Goal: Task Accomplishment & Management: Manage account settings

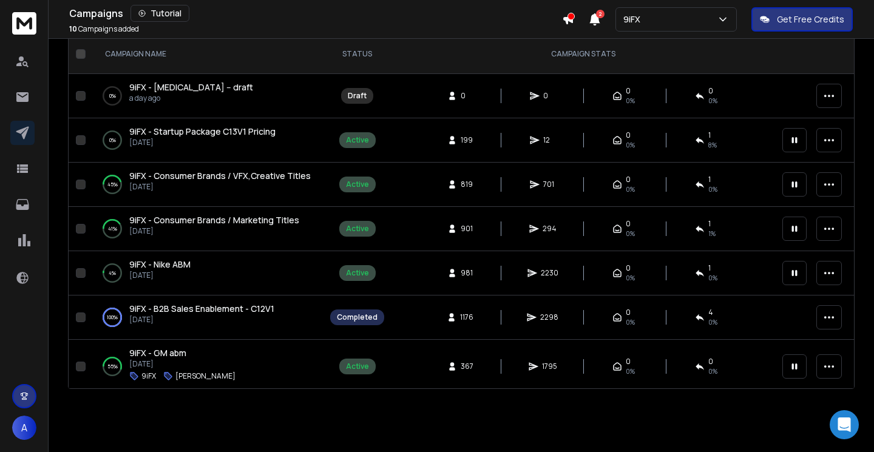
click at [276, 222] on span "9iFX - Consumer Brands / Marketing Titles" at bounding box center [214, 220] width 170 height 12
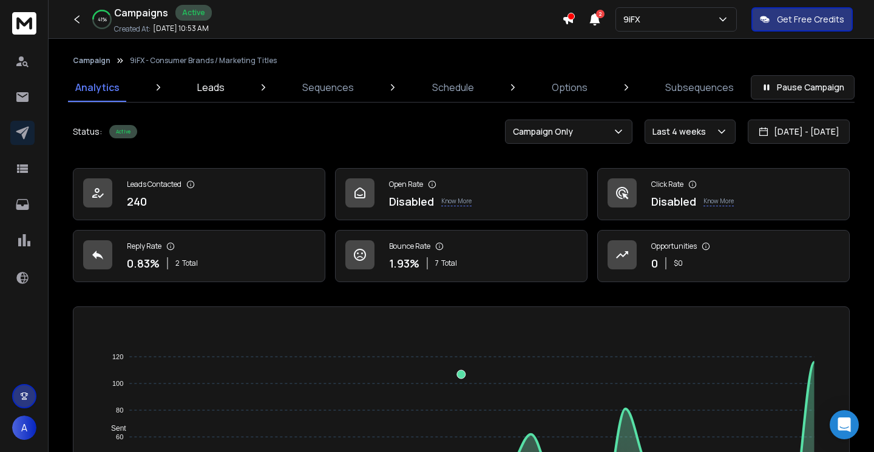
click at [212, 91] on p "Leads" at bounding box center [210, 87] width 27 height 15
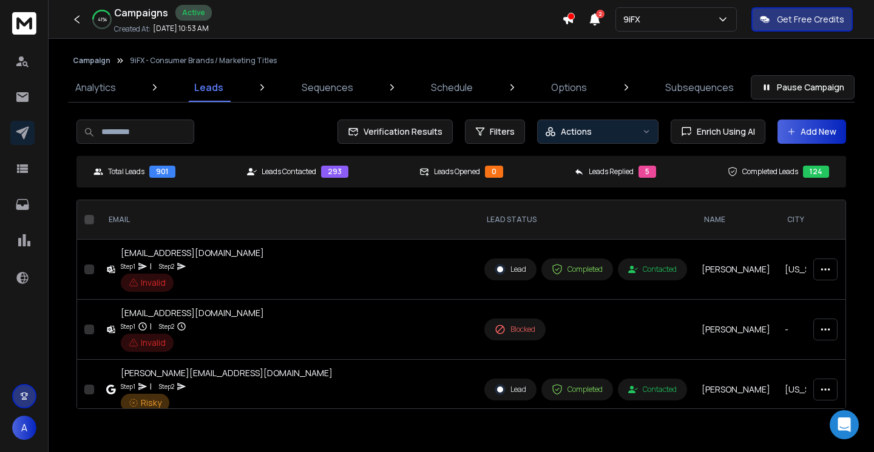
click at [590, 131] on p "Actions" at bounding box center [576, 132] width 31 height 12
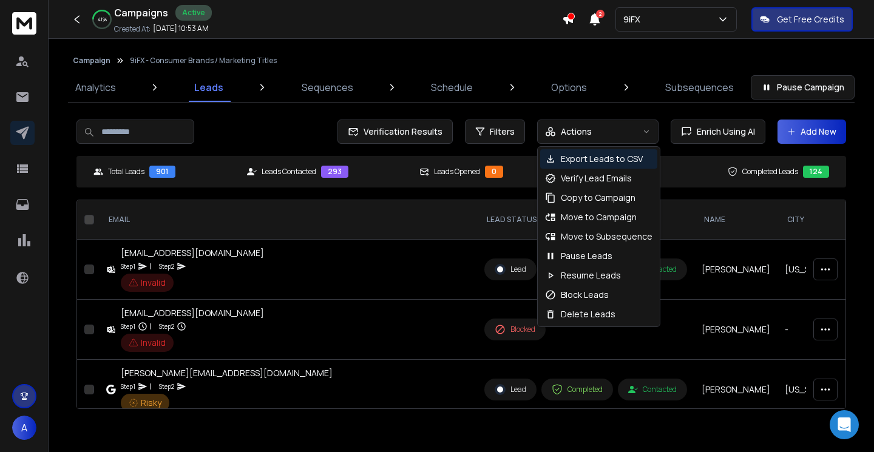
click at [590, 158] on p "Export Leads to CSV" at bounding box center [602, 159] width 82 height 12
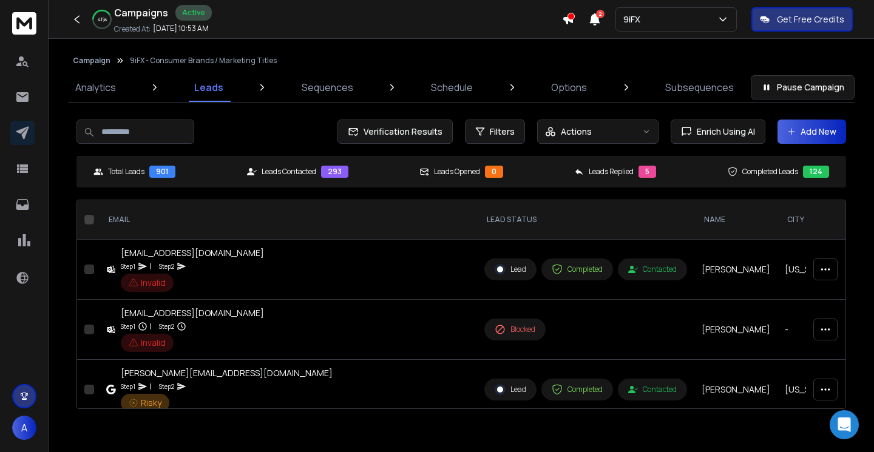
click at [85, 54] on div "Campaign 9iFX - Consumer Brands / Marketing Titles" at bounding box center [461, 60] width 787 height 19
click at [87, 64] on button "Campaign" at bounding box center [92, 61] width 38 height 10
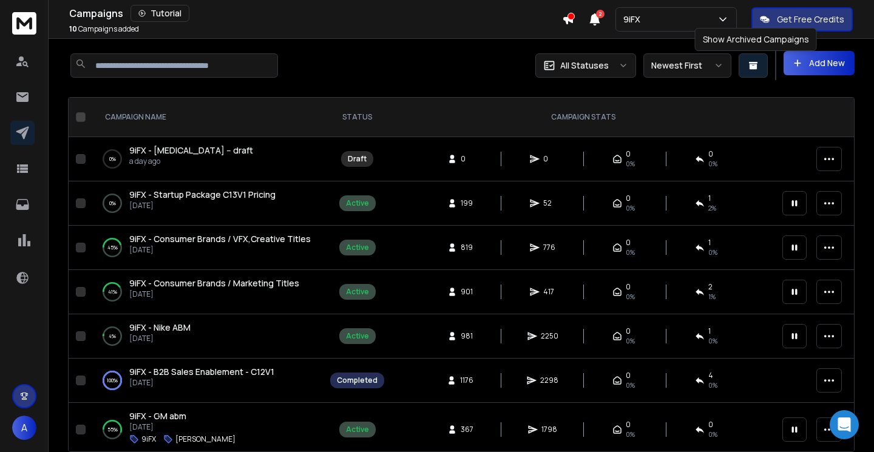
click at [756, 65] on icon at bounding box center [753, 65] width 8 height 7
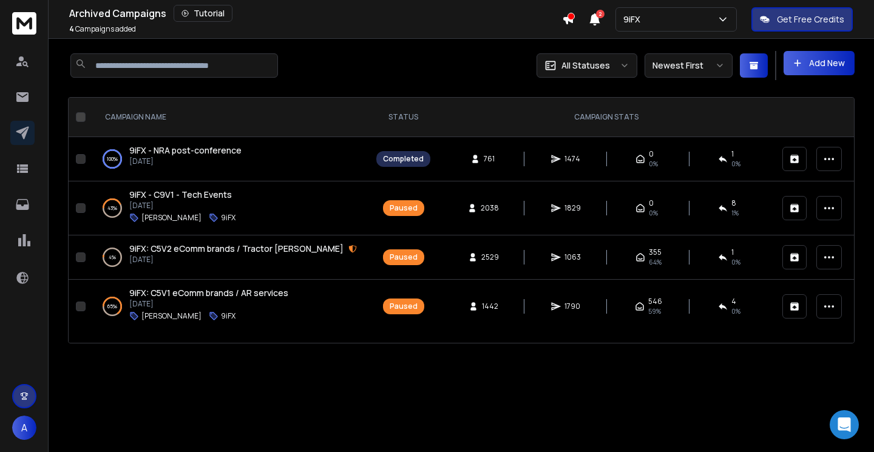
click at [208, 253] on span "9iFX: C5V2 eComm brands / Tractor [PERSON_NAME]" at bounding box center [236, 249] width 214 height 12
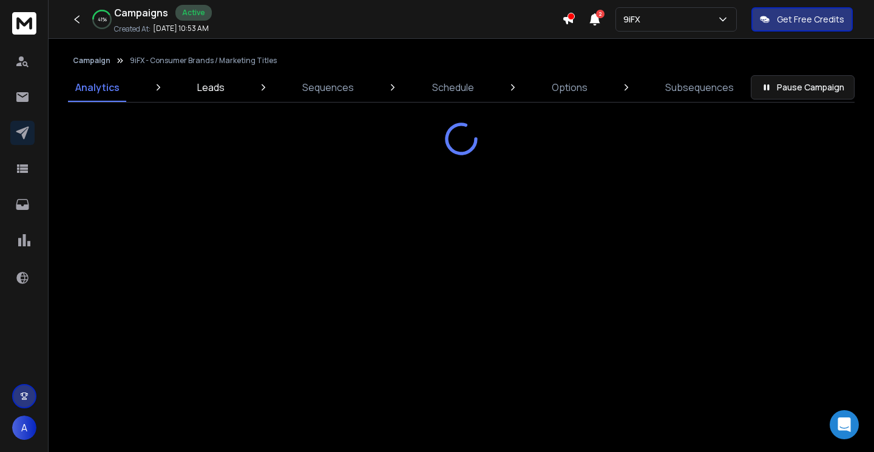
click at [217, 86] on p "Leads" at bounding box center [210, 87] width 27 height 15
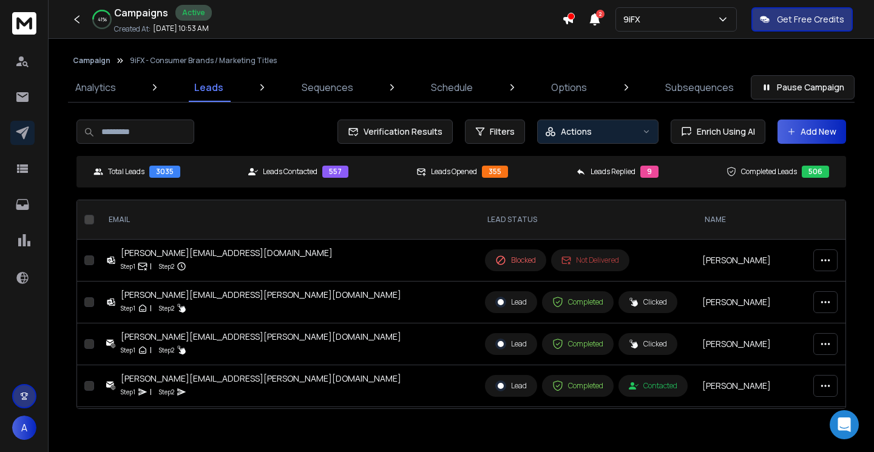
click at [608, 131] on div "Actions" at bounding box center [591, 132] width 92 height 12
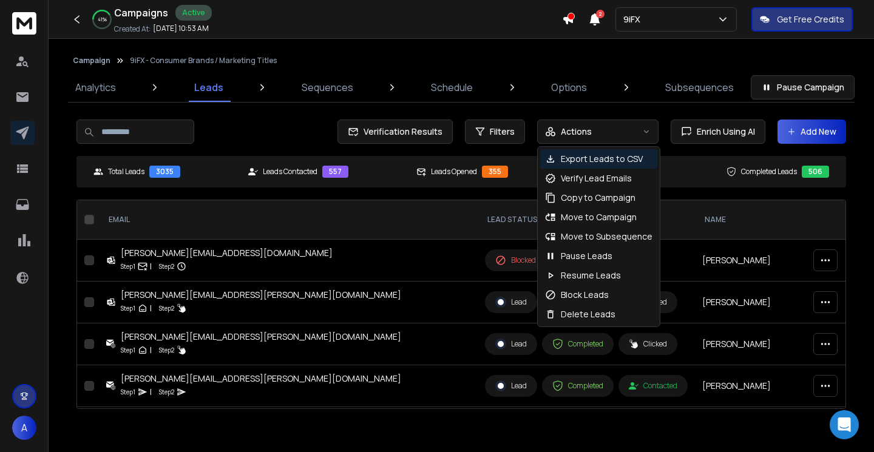
click at [577, 155] on p "Export Leads to CSV" at bounding box center [602, 159] width 82 height 12
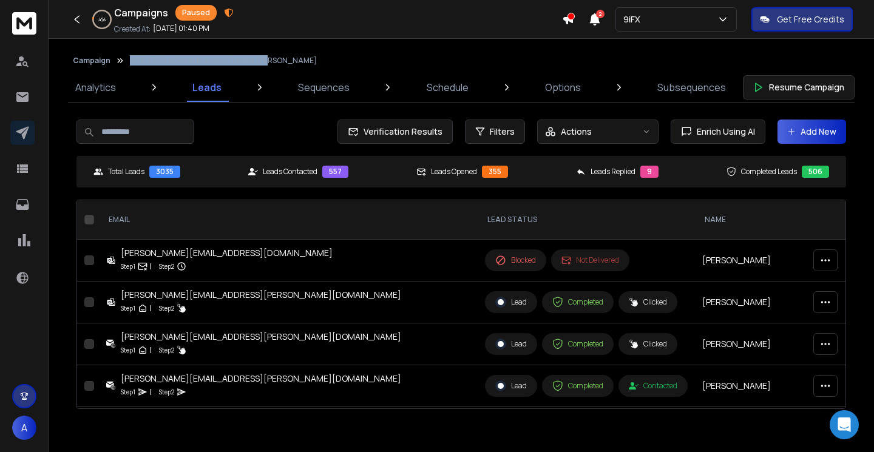
drag, startPoint x: 288, startPoint y: 63, endPoint x: 125, endPoint y: 64, distance: 163.3
click at [125, 63] on div "Campaign 9iFX: C5V2 eComm brands / Tractor [PERSON_NAME]" at bounding box center [461, 61] width 777 height 10
copy p "9iFX: C5V2 eComm brands / Tractor [PERSON_NAME]"
click at [75, 22] on icon at bounding box center [77, 19] width 11 height 11
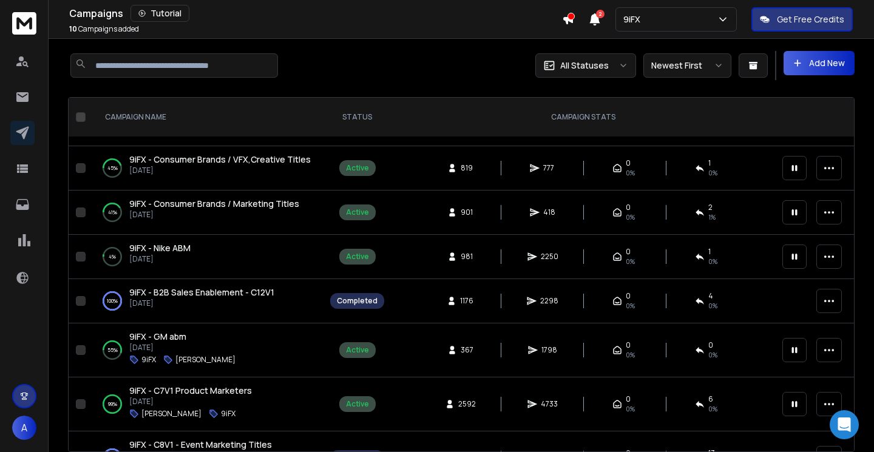
scroll to position [70, 0]
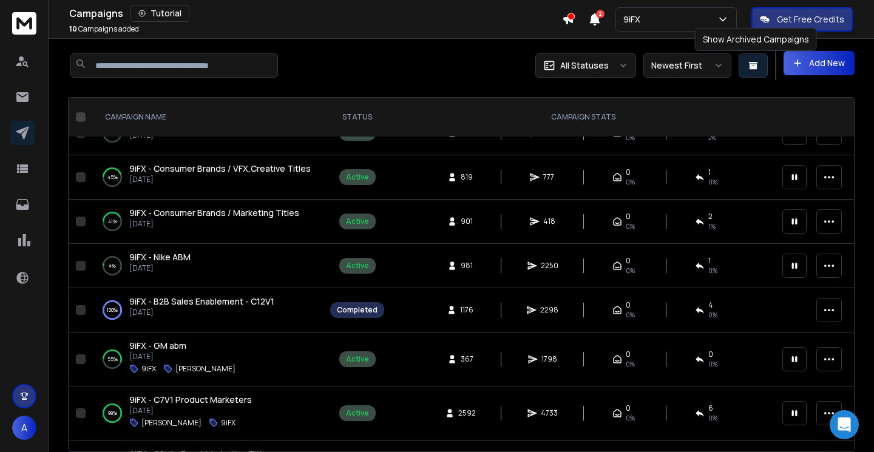
click at [747, 61] on button at bounding box center [753, 65] width 29 height 24
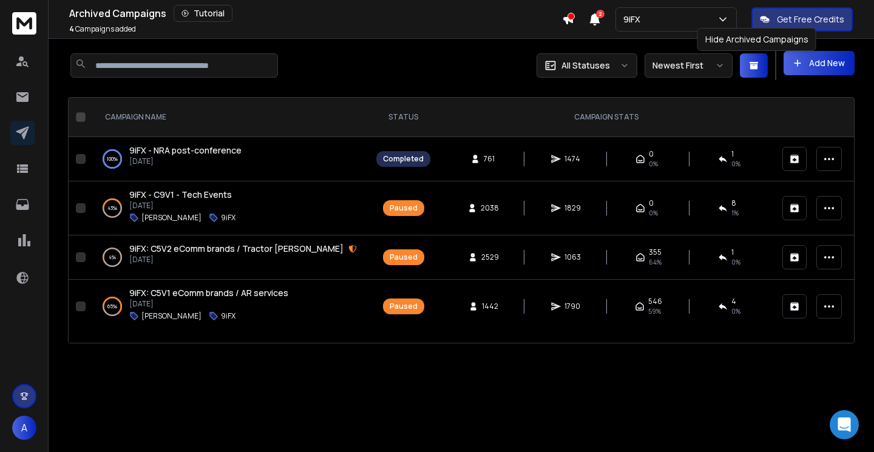
scroll to position [0, 0]
